Goal: Task Accomplishment & Management: Manage account settings

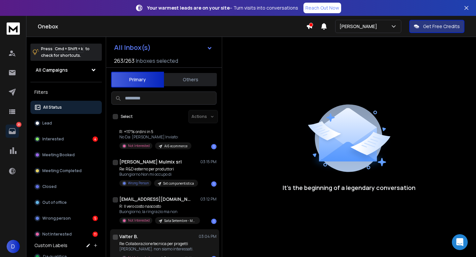
scroll to position [176, 0]
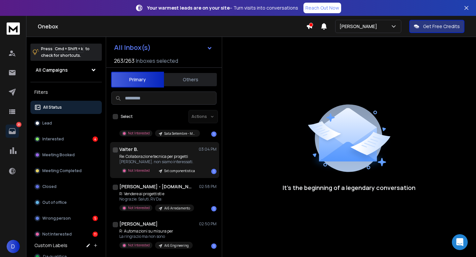
click at [204, 170] on div "Re: Collaborazione tecnica per progetti Buongiorno Luca. non siamo interessati.…" at bounding box center [167, 164] width 97 height 20
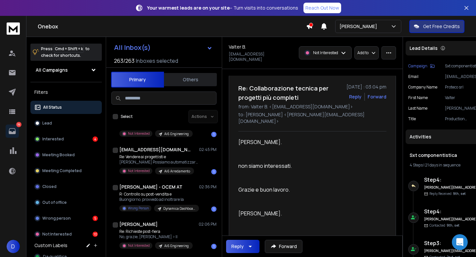
scroll to position [288, 0]
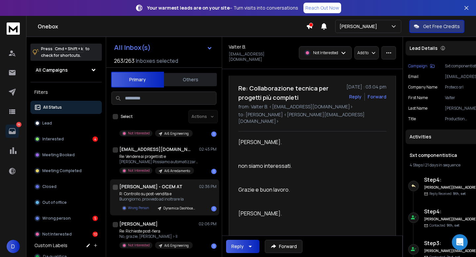
click at [203, 198] on div "R: Controllo su post-vendita e Buongiorno, provvedo ad inoltrare la Wrong Perso…" at bounding box center [167, 201] width 97 height 20
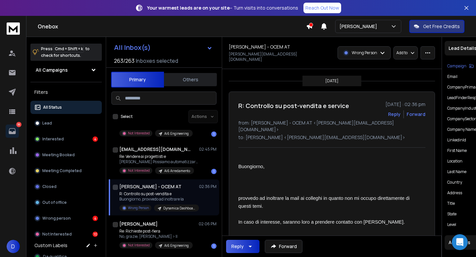
click at [431, 50] on icon "button" at bounding box center [428, 53] width 6 height 6
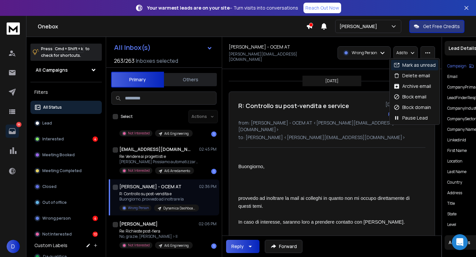
click at [401, 65] on div "Mark as unread" at bounding box center [415, 65] width 42 height 7
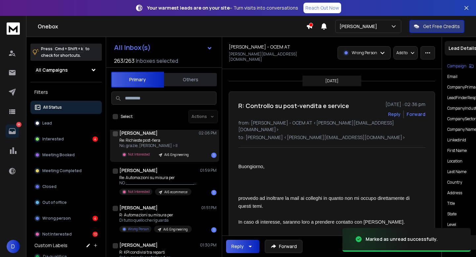
scroll to position [384, 0]
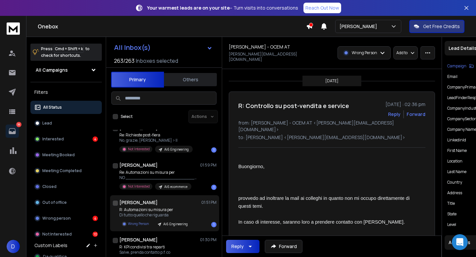
click at [198, 205] on div "Fabio Mattioli 01:51 PM" at bounding box center [167, 202] width 97 height 7
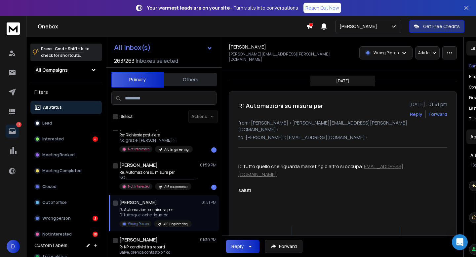
click at [457, 51] on button "button" at bounding box center [449, 52] width 15 height 13
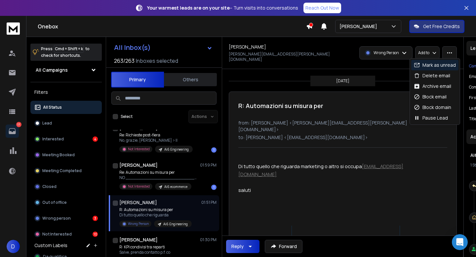
click at [445, 65] on div "Mark as unread" at bounding box center [435, 65] width 42 height 7
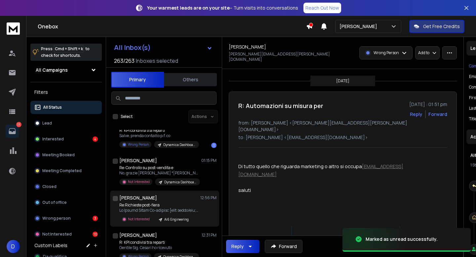
scroll to position [503, 0]
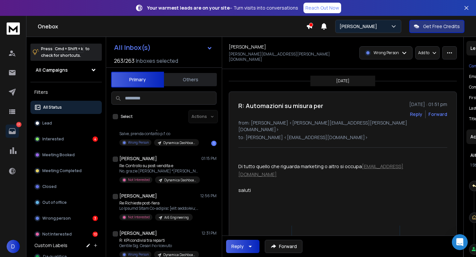
click at [374, 27] on div "[PERSON_NAME]" at bounding box center [368, 26] width 58 height 7
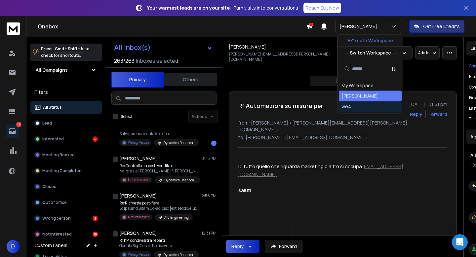
click at [368, 107] on div "we4" at bounding box center [370, 106] width 63 height 11
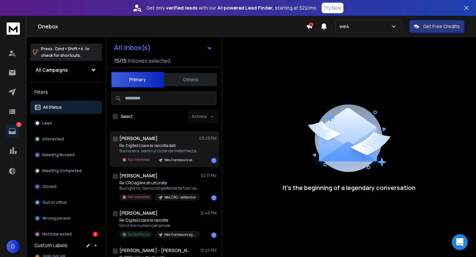
click at [207, 155] on div "Re: Digitalizzare la raccolta dati Buonasera, siamo un'azienda metalmeccanica e…" at bounding box center [167, 153] width 97 height 20
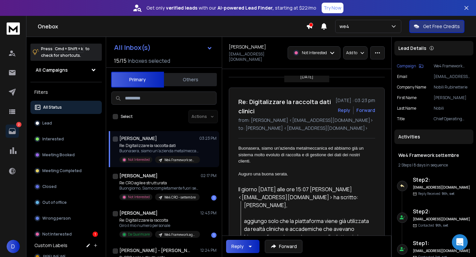
scroll to position [4, 0]
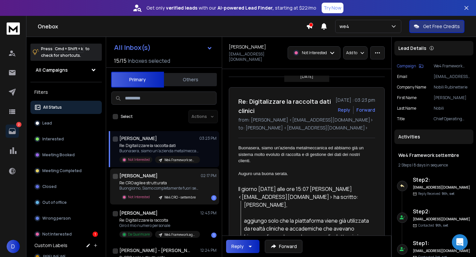
click at [193, 181] on p "Re: CRO agile e strutturata" at bounding box center [158, 182] width 79 height 5
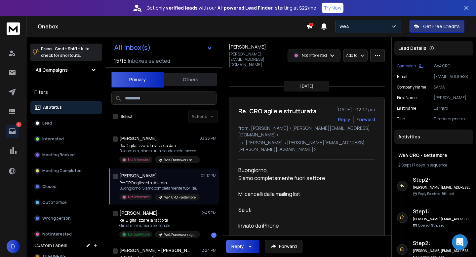
click at [392, 26] on div "we4" at bounding box center [368, 26] width 58 height 7
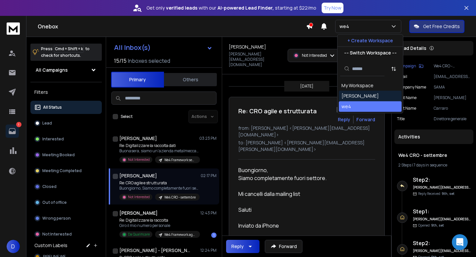
click at [365, 95] on div "[PERSON_NAME]" at bounding box center [359, 96] width 37 height 7
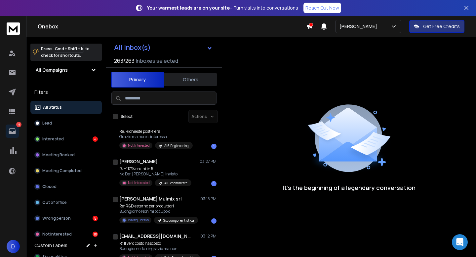
scroll to position [66, 0]
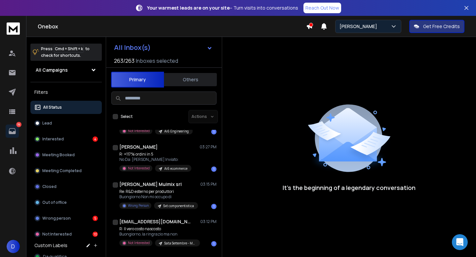
click at [376, 30] on button "[PERSON_NAME]" at bounding box center [368, 26] width 66 height 13
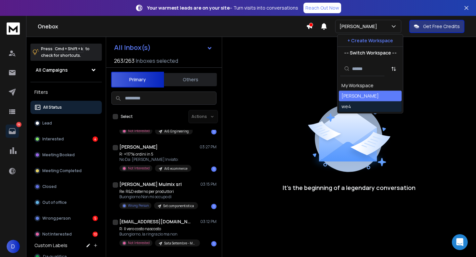
click at [373, 110] on div "we4" at bounding box center [370, 106] width 63 height 11
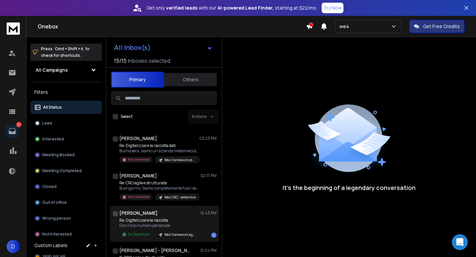
click at [159, 207] on div "Nicola Castaldi 12:43 PM Re: Digitalizzare la raccolta Giro il mio numero perso…" at bounding box center [164, 224] width 109 height 36
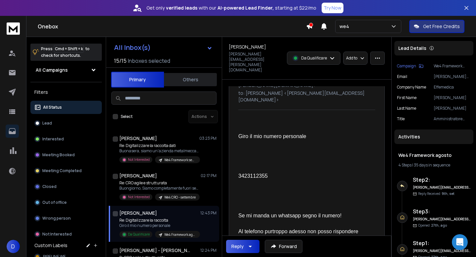
scroll to position [56, 0]
click at [366, 28] on div "we4" at bounding box center [368, 26] width 58 height 7
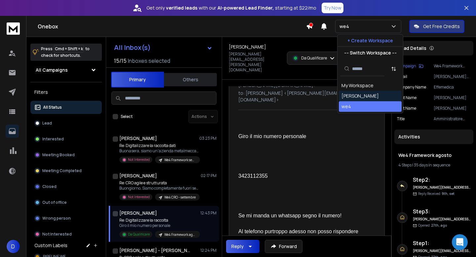
click at [365, 97] on div "[PERSON_NAME]" at bounding box center [359, 96] width 37 height 7
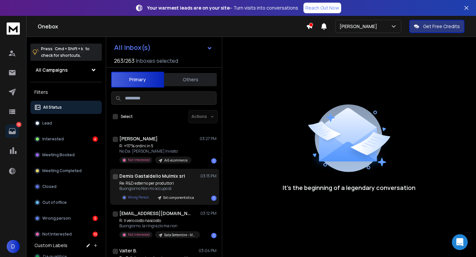
scroll to position [76, 0]
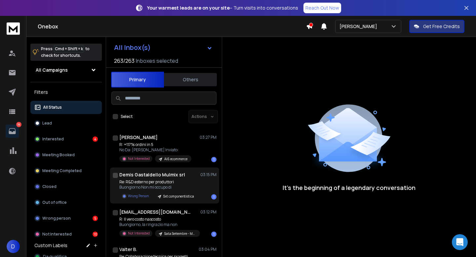
click at [200, 186] on div "Re: R&D esterno per produttori Buongiorno Non mi occupo di Wrong Person Sxt com…" at bounding box center [167, 189] width 97 height 20
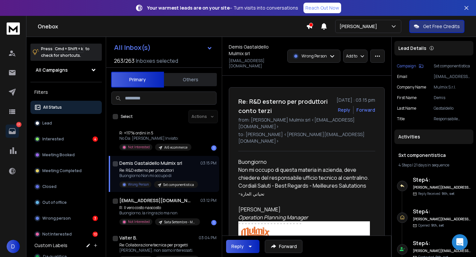
scroll to position [20, 0]
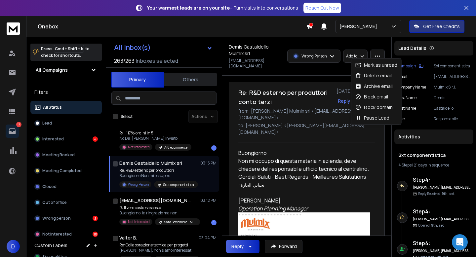
click at [385, 54] on button "button" at bounding box center [377, 56] width 15 height 13
click at [383, 67] on div "Mark as unread" at bounding box center [376, 65] width 42 height 7
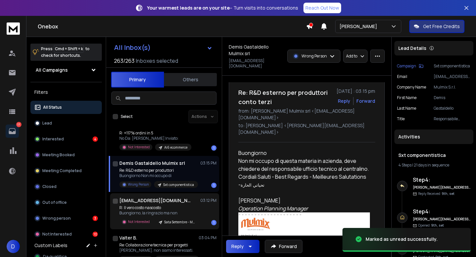
scroll to position [100, 0]
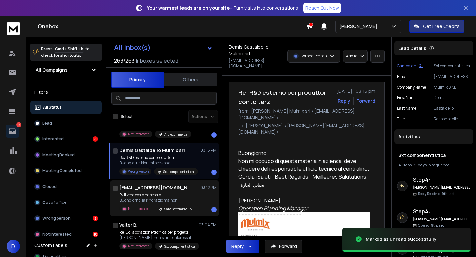
click at [192, 190] on div "a.giampietro@rgtech.it 03:12 PM" at bounding box center [167, 187] width 97 height 7
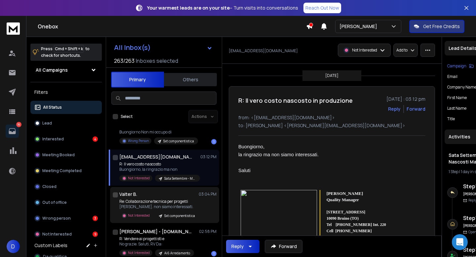
scroll to position [131, 0]
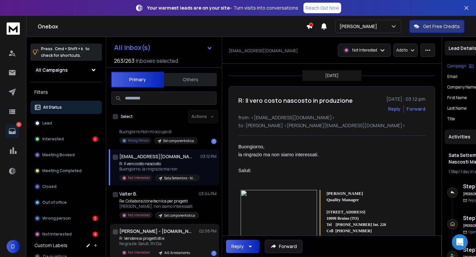
click at [199, 229] on p "02:58 PM" at bounding box center [208, 231] width 18 height 5
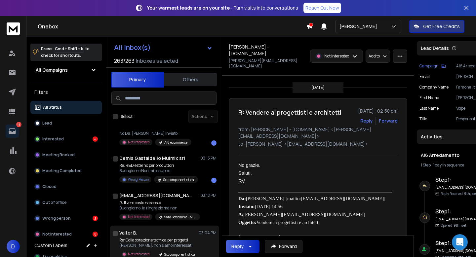
scroll to position [83, 0]
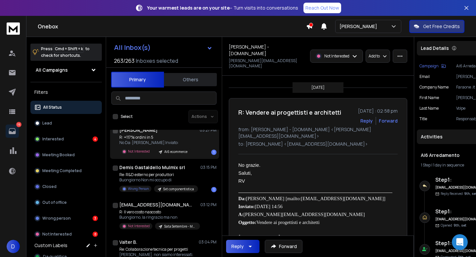
click at [202, 138] on div "R: +117% ordini in 5 No Da: Cristian Mezzo Inviato: Not Interested Ai6 ecommerc…" at bounding box center [167, 145] width 97 height 20
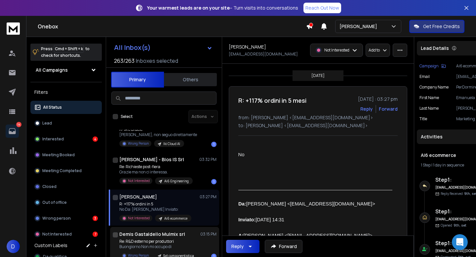
scroll to position [0, 0]
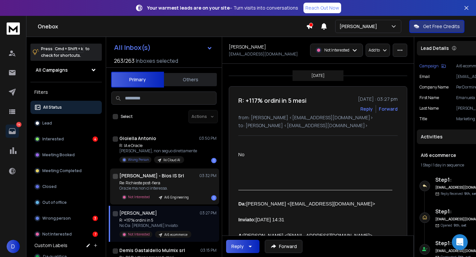
click at [208, 187] on div "Re: Richieste post-fiera Grazie ma non ci interessa. Not Interested Ai6 Enginee…" at bounding box center [167, 190] width 97 height 20
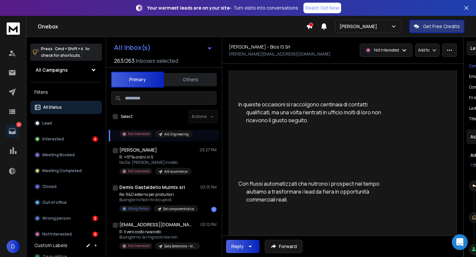
scroll to position [69, 0]
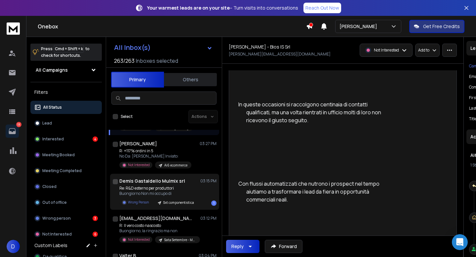
click at [183, 192] on p "Buongiorno Non mi occupo di" at bounding box center [158, 193] width 79 height 5
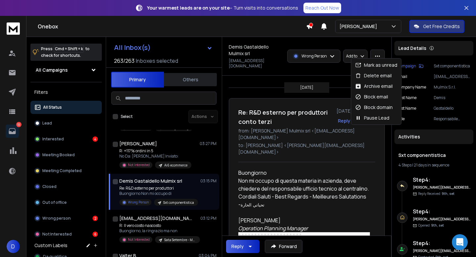
click at [385, 53] on button "button" at bounding box center [377, 56] width 15 height 13
click at [374, 68] on div "Mark as unread" at bounding box center [376, 65] width 42 height 7
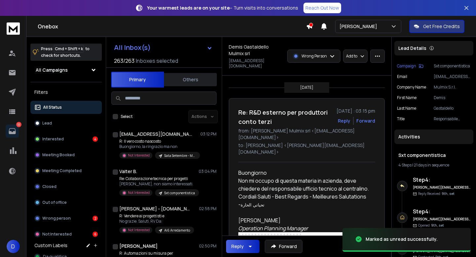
scroll to position [200, 0]
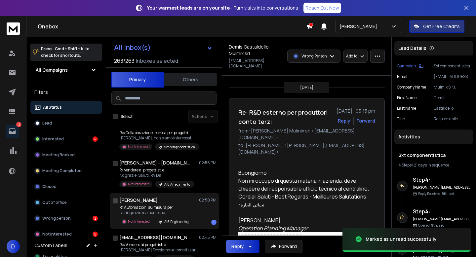
click at [199, 208] on div "R: Automazioni su misura per La ringrazio ma non sono Not Interested Ai6 Engine…" at bounding box center [167, 215] width 97 height 20
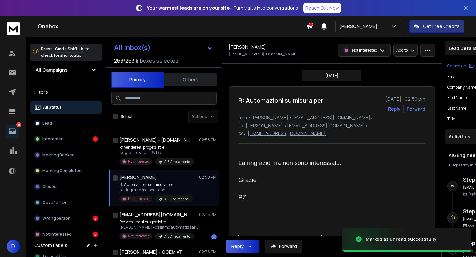
scroll to position [267, 0]
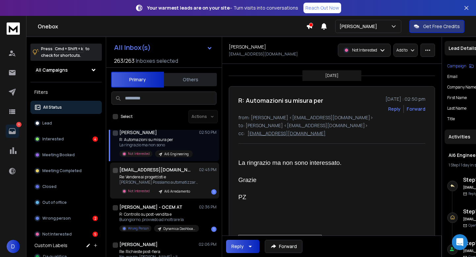
click at [195, 181] on p "[PERSON_NAME] Possiamo automatizzarvi l’invio di" at bounding box center [158, 182] width 79 height 5
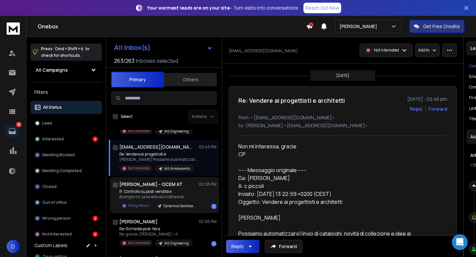
scroll to position [291, 0]
click at [193, 195] on p "Buongiorno, provvedo ad inoltrare la" at bounding box center [158, 196] width 79 height 5
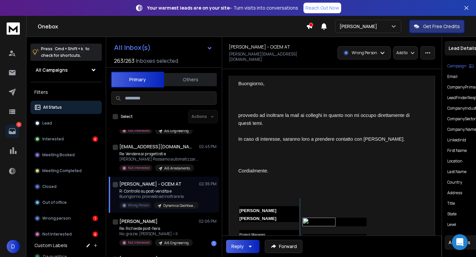
scroll to position [119, 0]
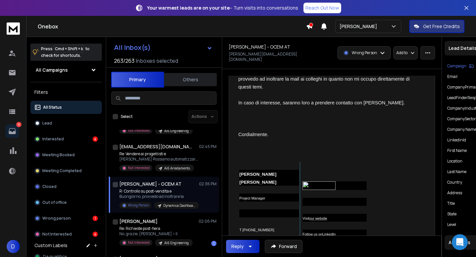
click at [431, 52] on icon "button" at bounding box center [428, 53] width 6 height 6
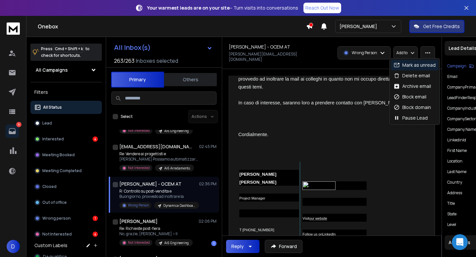
click at [420, 63] on div "Mark as unread" at bounding box center [415, 65] width 42 height 7
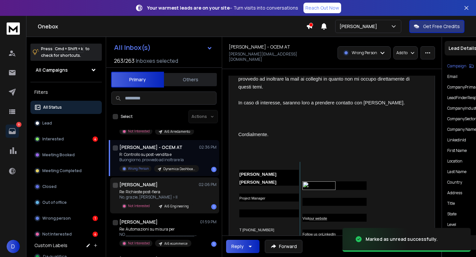
scroll to position [329, 0]
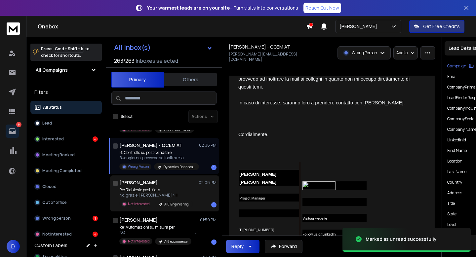
click at [198, 198] on div "Re: Richieste post-fiera No, grazie, Daniele > Il Not Interested Ai6 Engineerin…" at bounding box center [167, 197] width 97 height 20
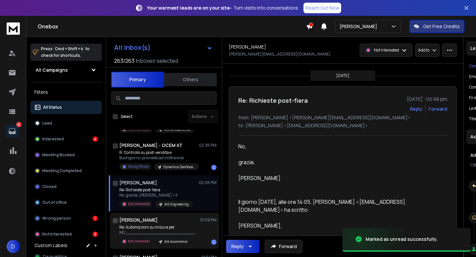
click at [209, 226] on div "Re: Automazioni su misura per NO ________________________________ Da: Cristian …" at bounding box center [167, 235] width 97 height 20
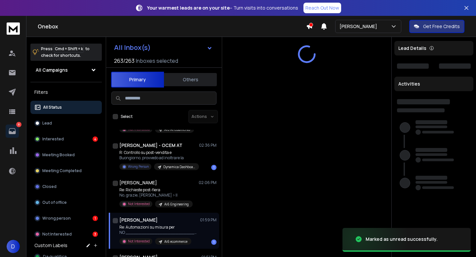
scroll to position [386, 0]
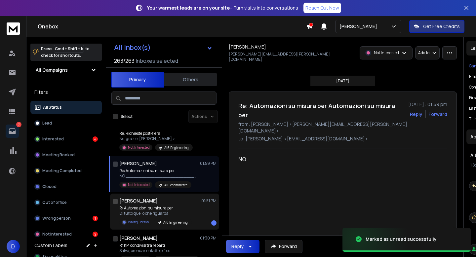
click at [203, 217] on div "R: Automazioni su misura per Di tutto quello che riguarda Wrong Person Ai6 Engi…" at bounding box center [167, 216] width 97 height 20
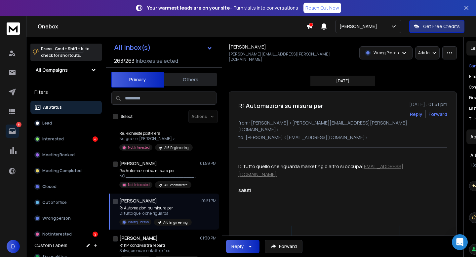
click at [452, 50] on icon "button" at bounding box center [450, 53] width 6 height 6
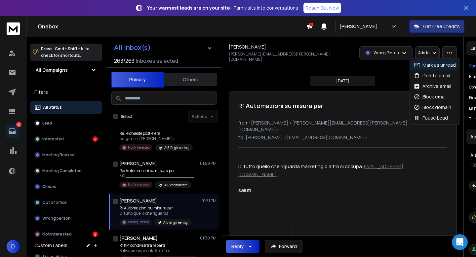
click at [430, 66] on div "Mark as unread" at bounding box center [435, 65] width 42 height 7
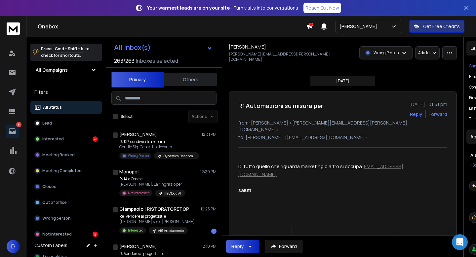
scroll to position [603, 0]
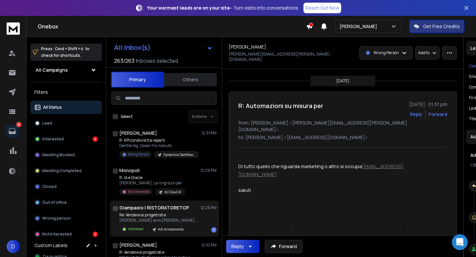
click at [195, 219] on div "Re: Vendere ai progettisti e Buongiorno Cristian sono Giampaolo uno Interested …" at bounding box center [167, 223] width 97 height 20
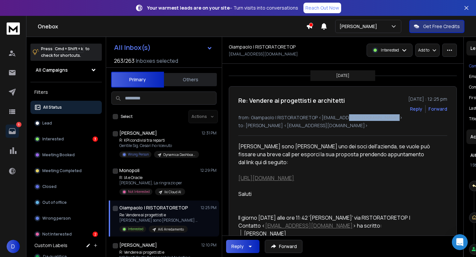
drag, startPoint x: 345, startPoint y: 118, endPoint x: 384, endPoint y: 119, distance: 39.0
click at [384, 119] on p "from: Giampaolo | RISTORATORETOP <giampaolo@ristoratoretop.com>" at bounding box center [342, 117] width 209 height 7
copy p "ristoratoretop.com"
click at [80, 142] on button "Interested 3" at bounding box center [65, 139] width 71 height 13
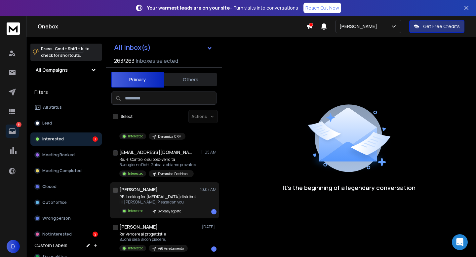
scroll to position [62, 0]
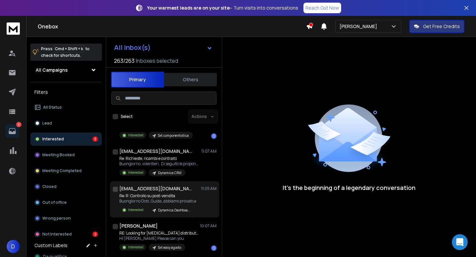
click at [196, 197] on p "Re: R: Controllo su post-vendita" at bounding box center [157, 195] width 77 height 5
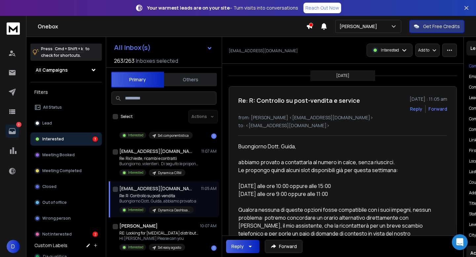
click at [452, 53] on icon "button" at bounding box center [450, 50] width 6 height 6
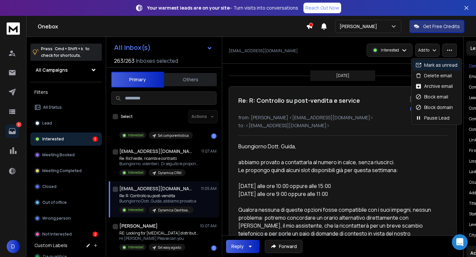
click at [443, 64] on div "Mark as unread" at bounding box center [436, 65] width 42 height 7
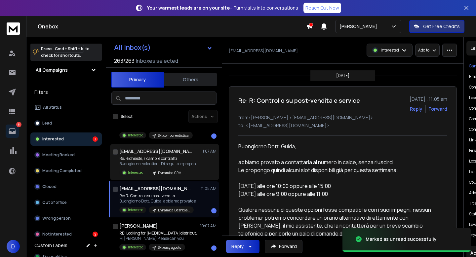
click at [168, 162] on p "Buongiorno, volentieri. Di seguito le propongo" at bounding box center [158, 163] width 79 height 5
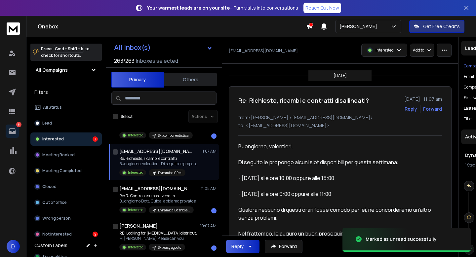
click at [441, 53] on icon "button" at bounding box center [444, 50] width 6 height 6
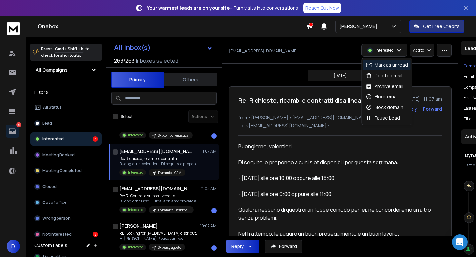
click at [398, 66] on div "Mark as unread" at bounding box center [387, 65] width 42 height 7
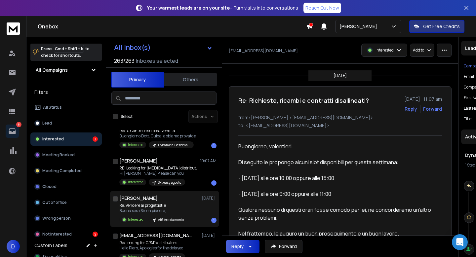
scroll to position [126, 0]
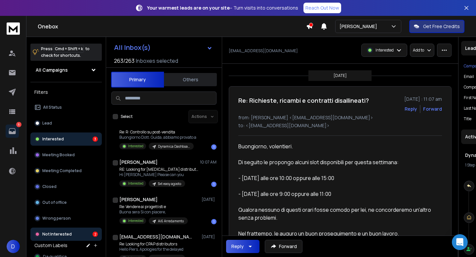
click at [37, 237] on button "Not Interested 2" at bounding box center [65, 234] width 71 height 13
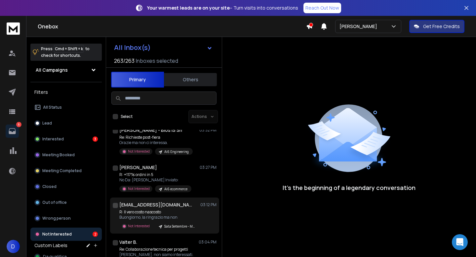
scroll to position [0, 0]
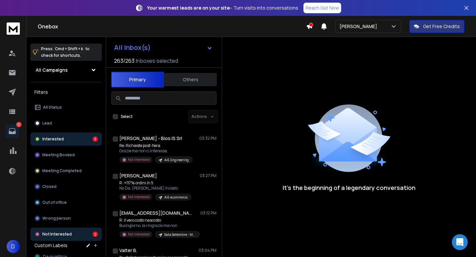
click at [59, 139] on p "Interested" at bounding box center [52, 139] width 21 height 5
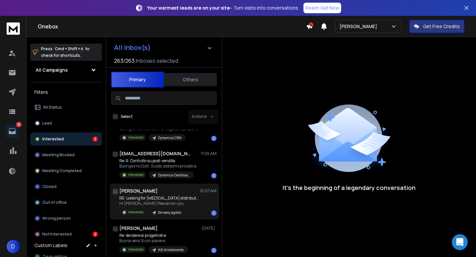
scroll to position [133, 0]
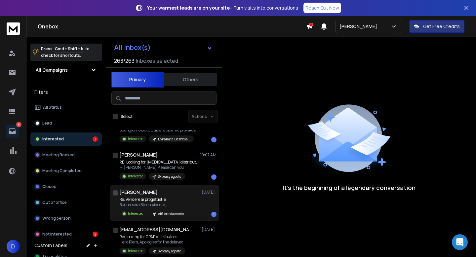
click at [201, 200] on div "Re: Vendere ai progettisti e Buona sera Si con piacere, Interested Ai6 Arredame…" at bounding box center [167, 207] width 97 height 20
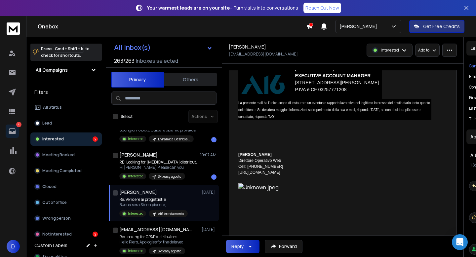
scroll to position [245, 0]
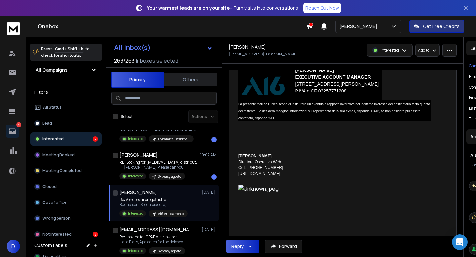
drag, startPoint x: 293, startPoint y: 174, endPoint x: 230, endPoint y: 174, distance: 62.5
click at [230, 174] on div "Re: Vendere ai progettisti e architetti 8 September 2025 : 02:59 pm Reply Forwa…" at bounding box center [343, 63] width 228 height 443
copy div "https://web.sevenmhf.com/"
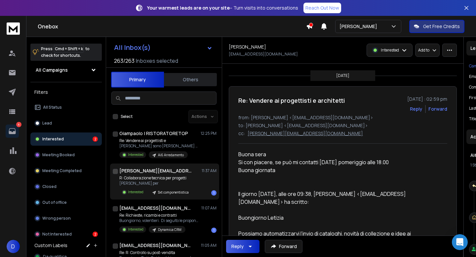
scroll to position [0, 0]
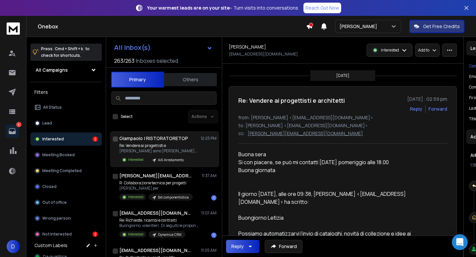
click at [194, 150] on div "Re: Vendere ai progettisti e Buongiorno Cristian sono Giampaolo uno Interested …" at bounding box center [167, 153] width 97 height 20
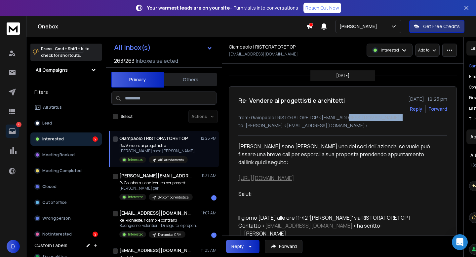
drag, startPoint x: 345, startPoint y: 119, endPoint x: 384, endPoint y: 121, distance: 39.1
click at [384, 121] on div "Re: Vendere ai progettisti e architetti 9 September 2025 : 12:25 pm Reply Forwa…" at bounding box center [342, 112] width 209 height 33
click at [381, 124] on p "to: Cristian Mezzo <cristian.mezzo@getai6.live>" at bounding box center [342, 125] width 209 height 7
drag, startPoint x: 346, startPoint y: 119, endPoint x: 365, endPoint y: 120, distance: 18.2
click at [365, 120] on p "from: Giampaolo | RISTORATORETOP <giampaolo@ristoratoretop.com>" at bounding box center [342, 117] width 209 height 7
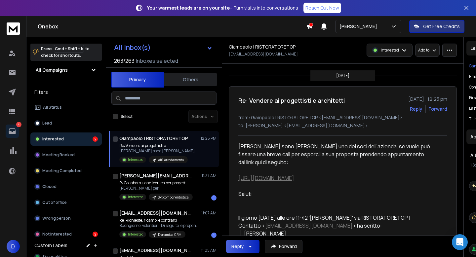
click at [345, 118] on p "from: Giampaolo | RISTORATORETOP <giampaolo@ristoratoretop.com>" at bounding box center [342, 117] width 209 height 7
drag, startPoint x: 345, startPoint y: 118, endPoint x: 382, endPoint y: 119, distance: 36.4
click at [382, 119] on p "from: Giampaolo | RISTORATORETOP <giampaolo@ristoratoretop.com>" at bounding box center [342, 117] width 209 height 7
copy p "ristoratoretop.com"
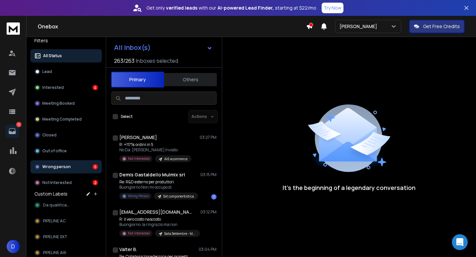
scroll to position [109, 0]
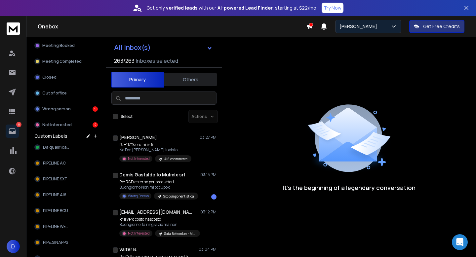
click at [386, 26] on div "[PERSON_NAME]" at bounding box center [368, 26] width 58 height 7
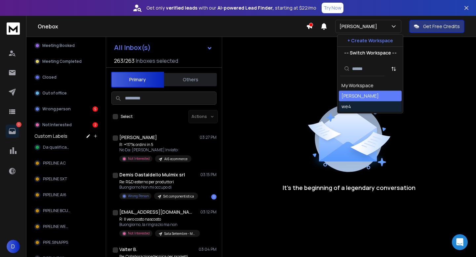
click at [378, 105] on div "we4" at bounding box center [370, 106] width 63 height 11
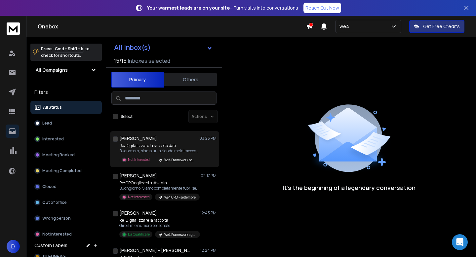
scroll to position [58, 0]
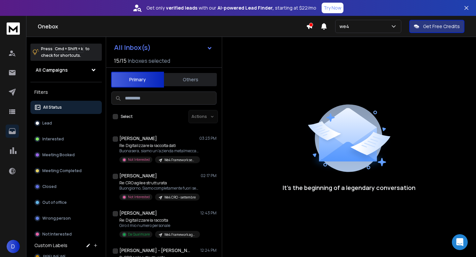
click at [465, 6] on icon at bounding box center [466, 8] width 6 height 6
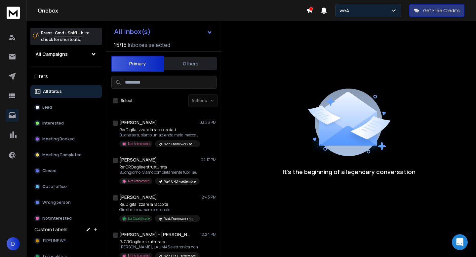
click at [360, 10] on div "we4" at bounding box center [368, 10] width 58 height 7
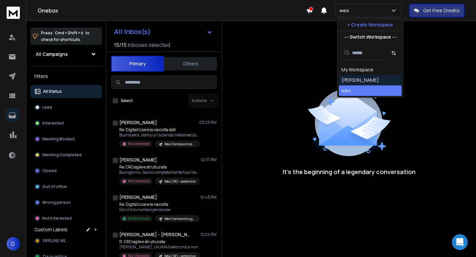
click at [355, 80] on div "[PERSON_NAME]" at bounding box center [359, 80] width 37 height 7
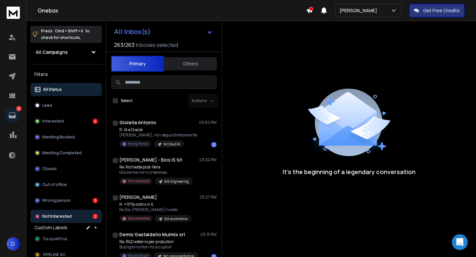
scroll to position [6, 0]
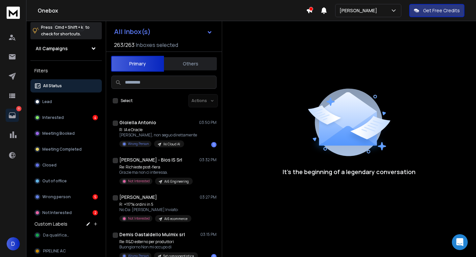
click at [53, 234] on span "Da qualificare" at bounding box center [57, 235] width 28 height 5
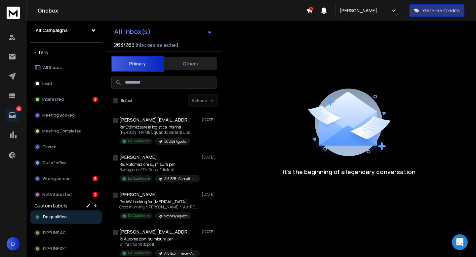
scroll to position [61, 0]
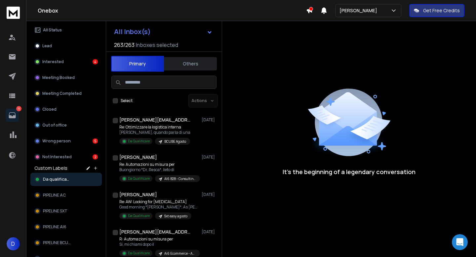
click at [57, 191] on button "PIPELINE AC" at bounding box center [65, 195] width 71 height 13
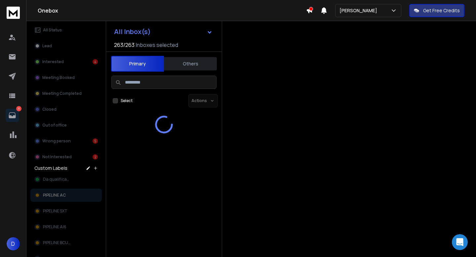
scroll to position [0, 0]
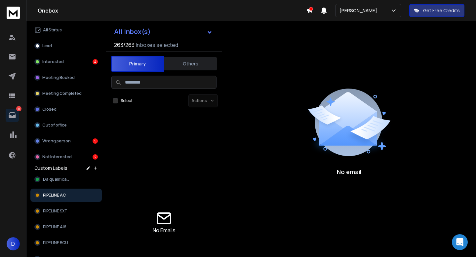
click at [61, 212] on span "PIPELINE SXT" at bounding box center [55, 211] width 24 height 5
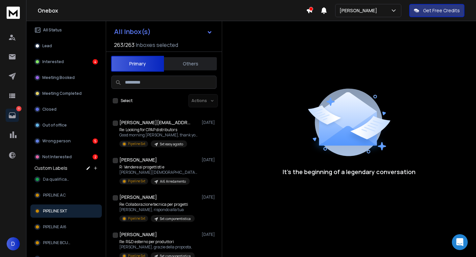
click at [62, 228] on span "PIPELINE AI6" at bounding box center [54, 226] width 23 height 5
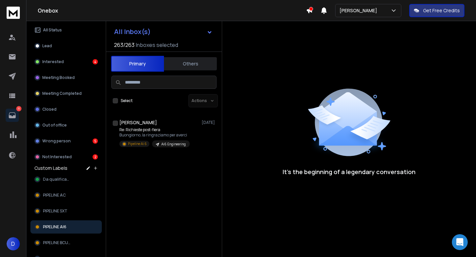
click at [62, 216] on button "PIPELINE SXT" at bounding box center [65, 211] width 71 height 13
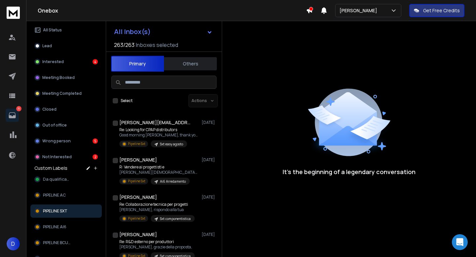
click at [64, 237] on button "PIPELINE BCUBE" at bounding box center [65, 242] width 71 height 13
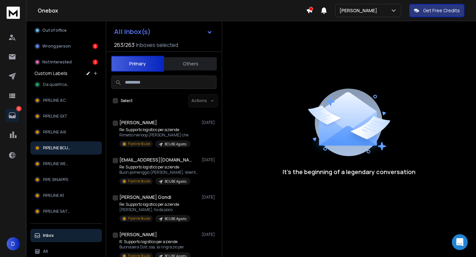
scroll to position [160, 0]
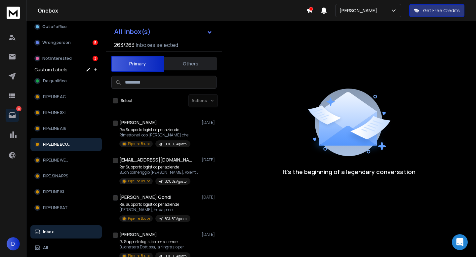
click at [67, 161] on span "PIPELINE WE4" at bounding box center [55, 160] width 25 height 5
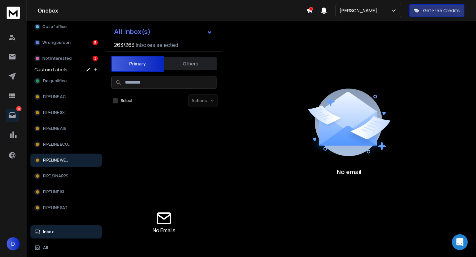
click at [58, 177] on span "PIPE.SINAPPS" at bounding box center [55, 176] width 25 height 5
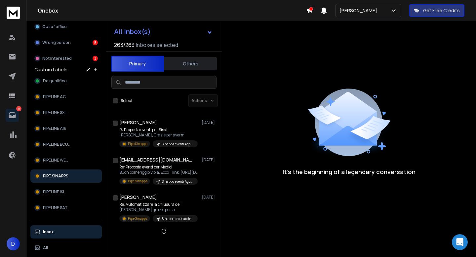
click at [62, 192] on span "PIPELINE IKI" at bounding box center [53, 191] width 21 height 5
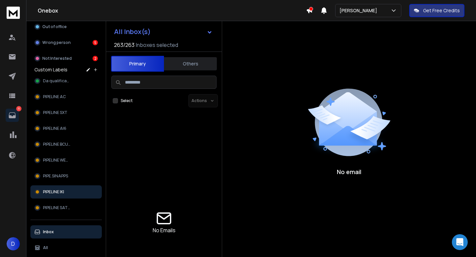
click at [61, 208] on span "PIPELINE SATA" at bounding box center [57, 207] width 28 height 5
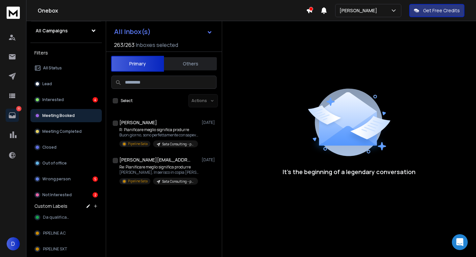
scroll to position [0, 0]
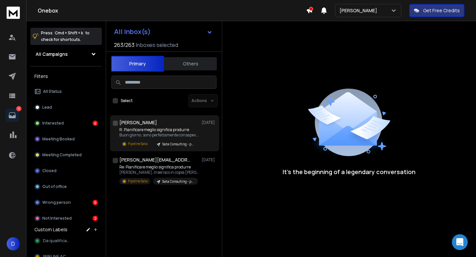
click at [192, 128] on p "R: Pianificare meglio significa produrre" at bounding box center [158, 129] width 79 height 5
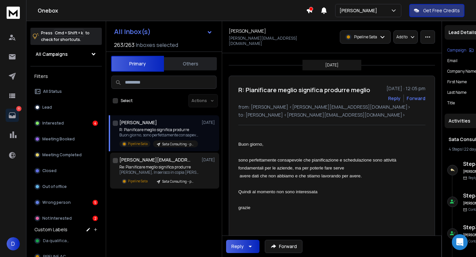
click at [152, 174] on p "Buongiorno Antonino, Inserisco in copia Davide," at bounding box center [158, 172] width 79 height 5
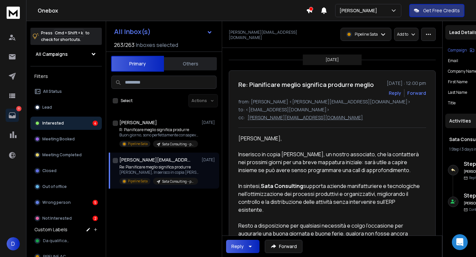
click at [69, 121] on button "Interested 4" at bounding box center [65, 123] width 71 height 13
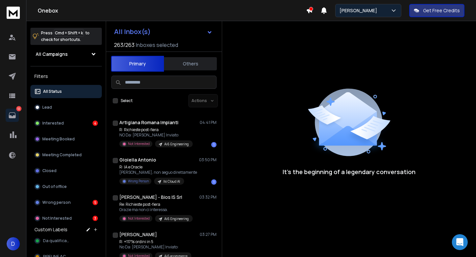
click at [359, 11] on p "[PERSON_NAME]" at bounding box center [359, 10] width 40 height 7
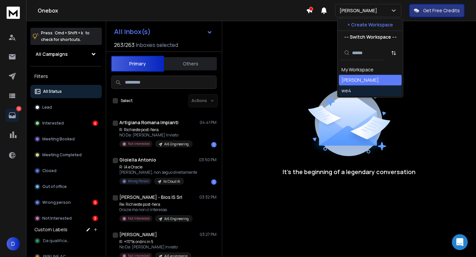
click at [359, 95] on div "we4" at bounding box center [370, 91] width 63 height 11
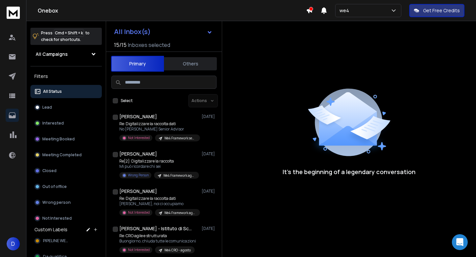
scroll to position [1727, 0]
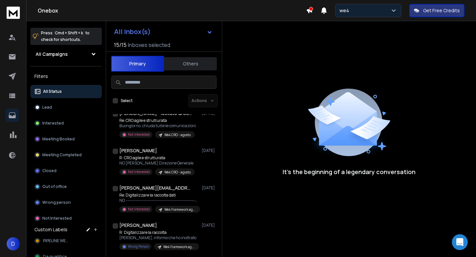
click at [388, 12] on div "we4" at bounding box center [368, 10] width 58 height 7
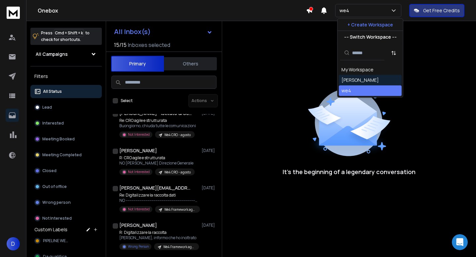
click at [375, 77] on div "[PERSON_NAME]" at bounding box center [370, 80] width 63 height 11
